Goal: Task Accomplishment & Management: Manage account settings

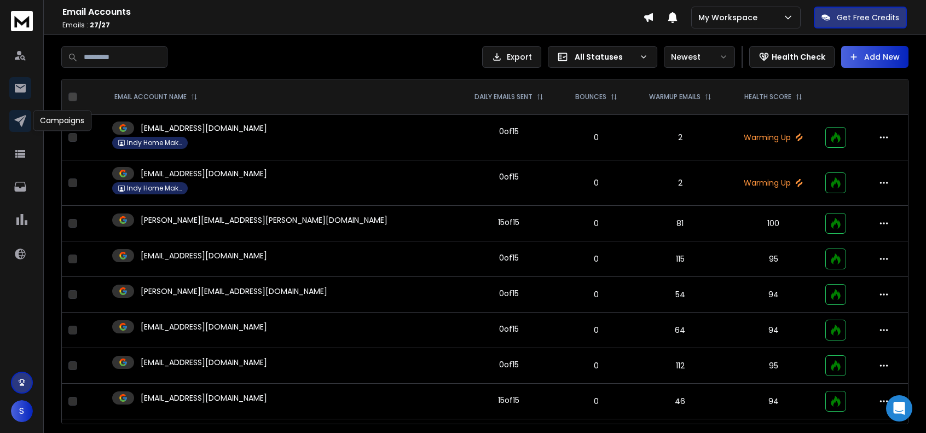
click at [22, 117] on icon at bounding box center [19, 120] width 11 height 11
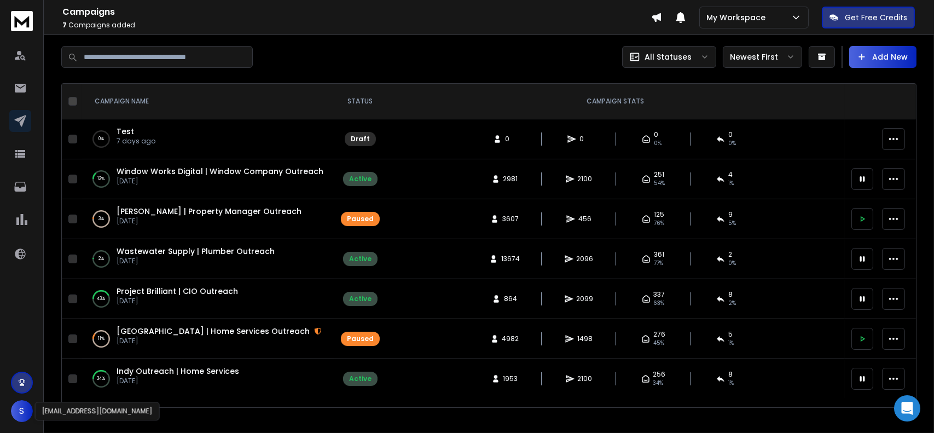
click at [17, 413] on span "S" at bounding box center [22, 411] width 22 height 22
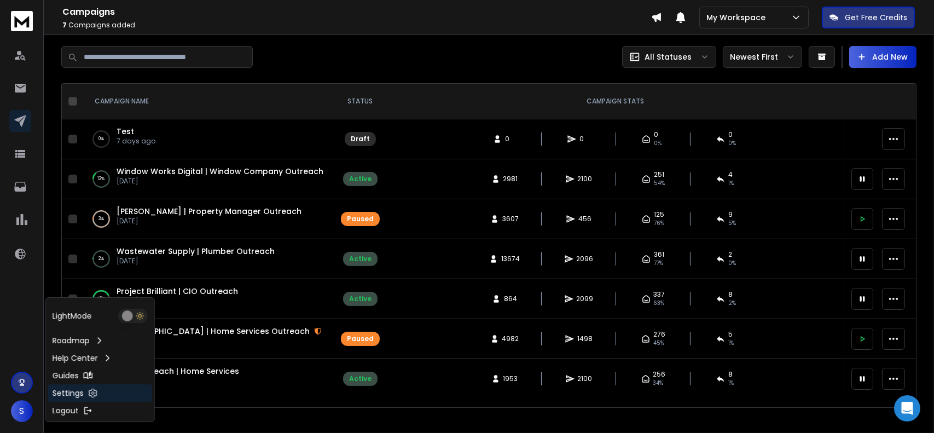
click at [89, 386] on div "Settings" at bounding box center [100, 393] width 104 height 18
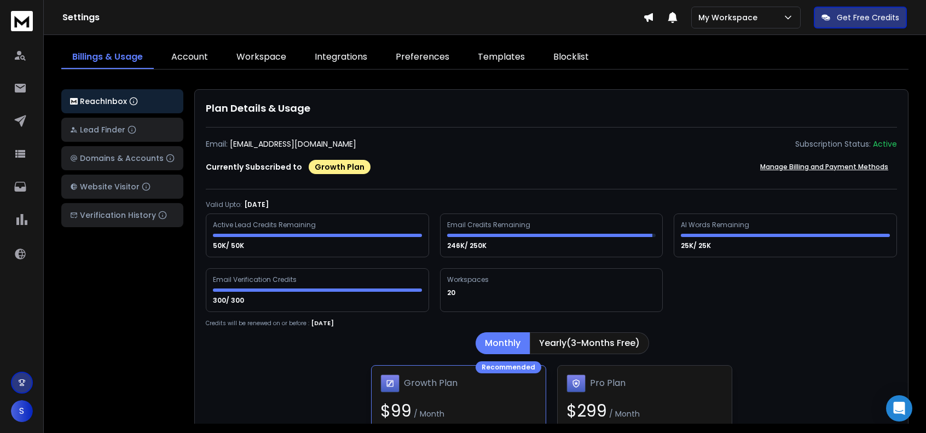
click at [346, 57] on link "Integrations" at bounding box center [341, 57] width 74 height 23
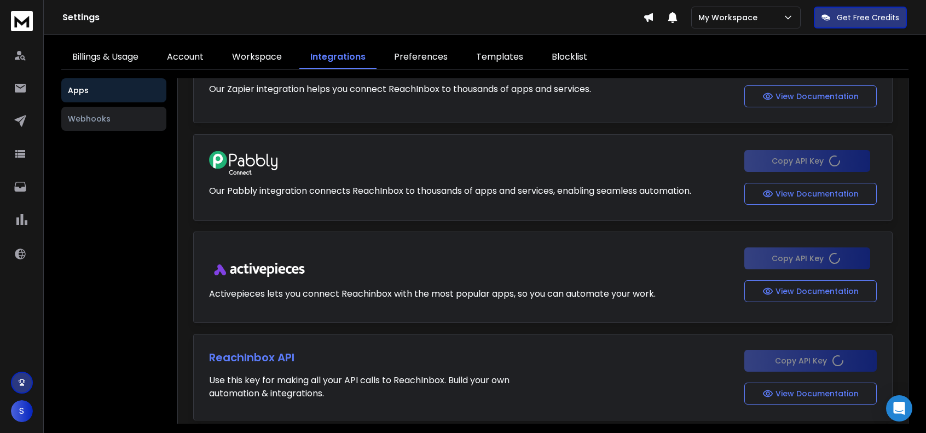
scroll to position [226, 0]
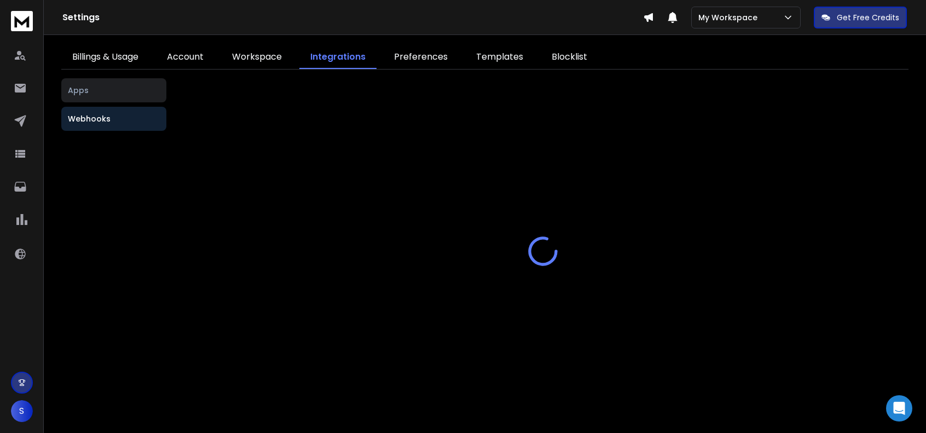
click at [103, 114] on button "Webhooks" at bounding box center [113, 119] width 105 height 24
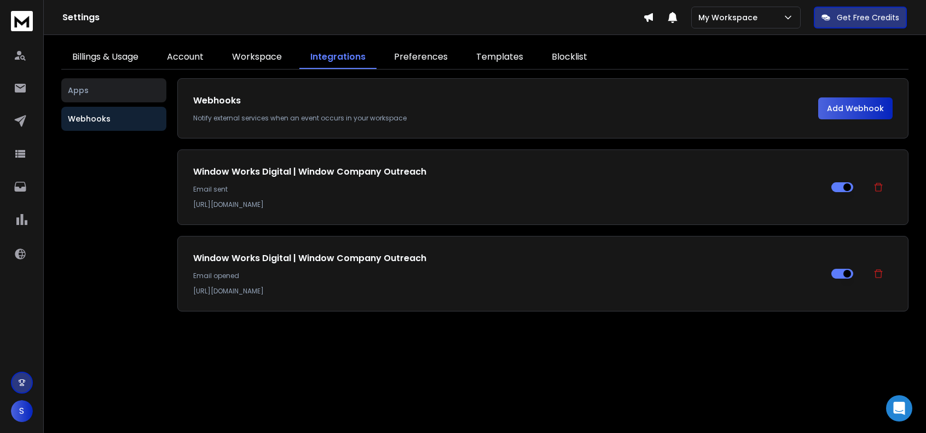
click at [310, 257] on h1 "Window Works Digital | Window Company Outreach" at bounding box center [507, 258] width 629 height 13
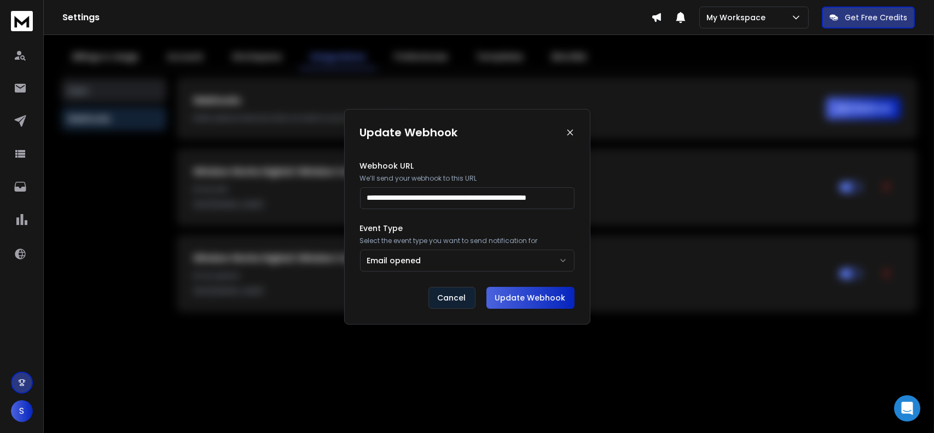
click at [453, 293] on button "Cancel" at bounding box center [452, 298] width 47 height 22
